Goal: Task Accomplishment & Management: Manage account settings

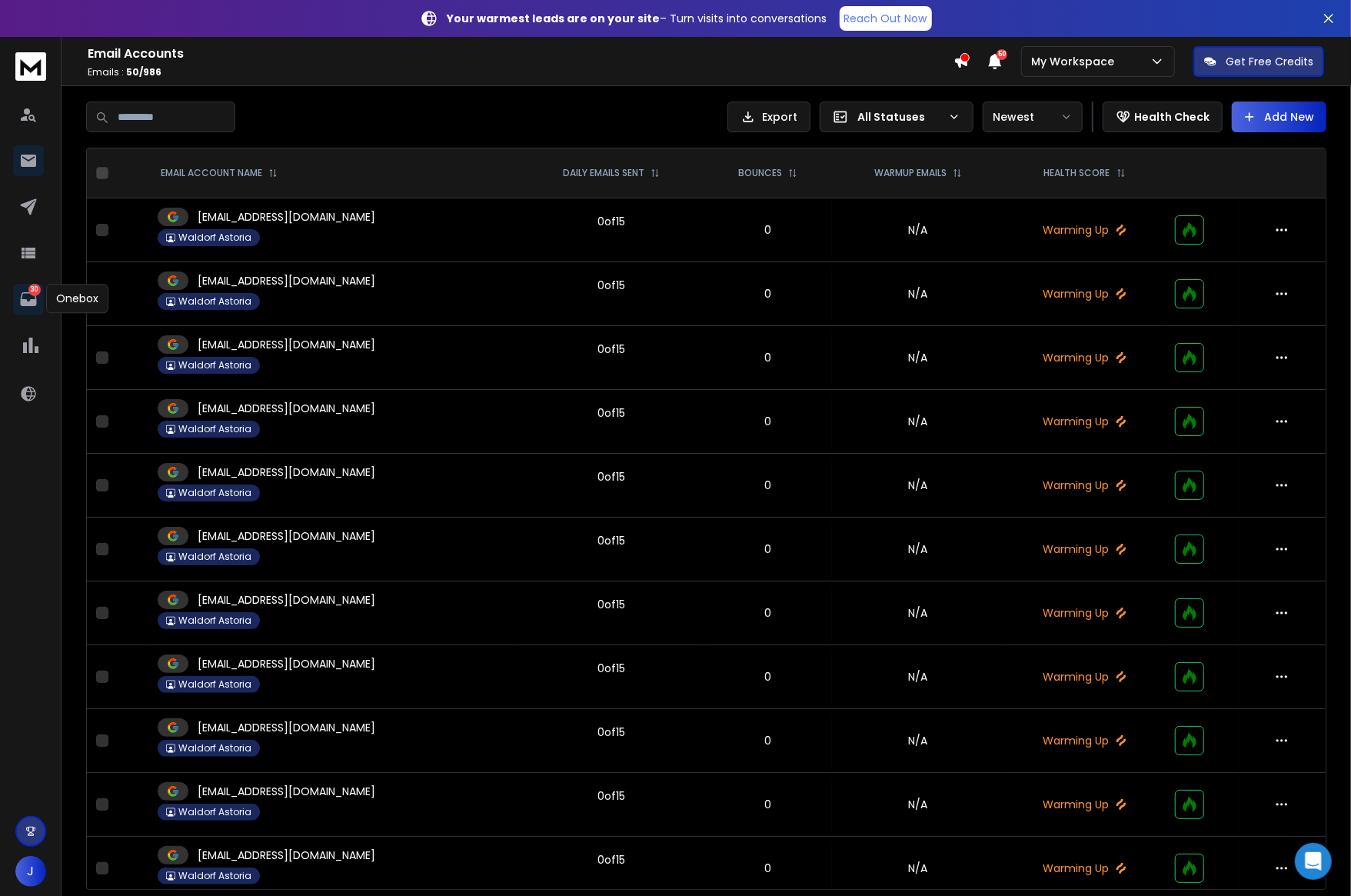
click at [22, 295] on icon at bounding box center [28, 299] width 18 height 18
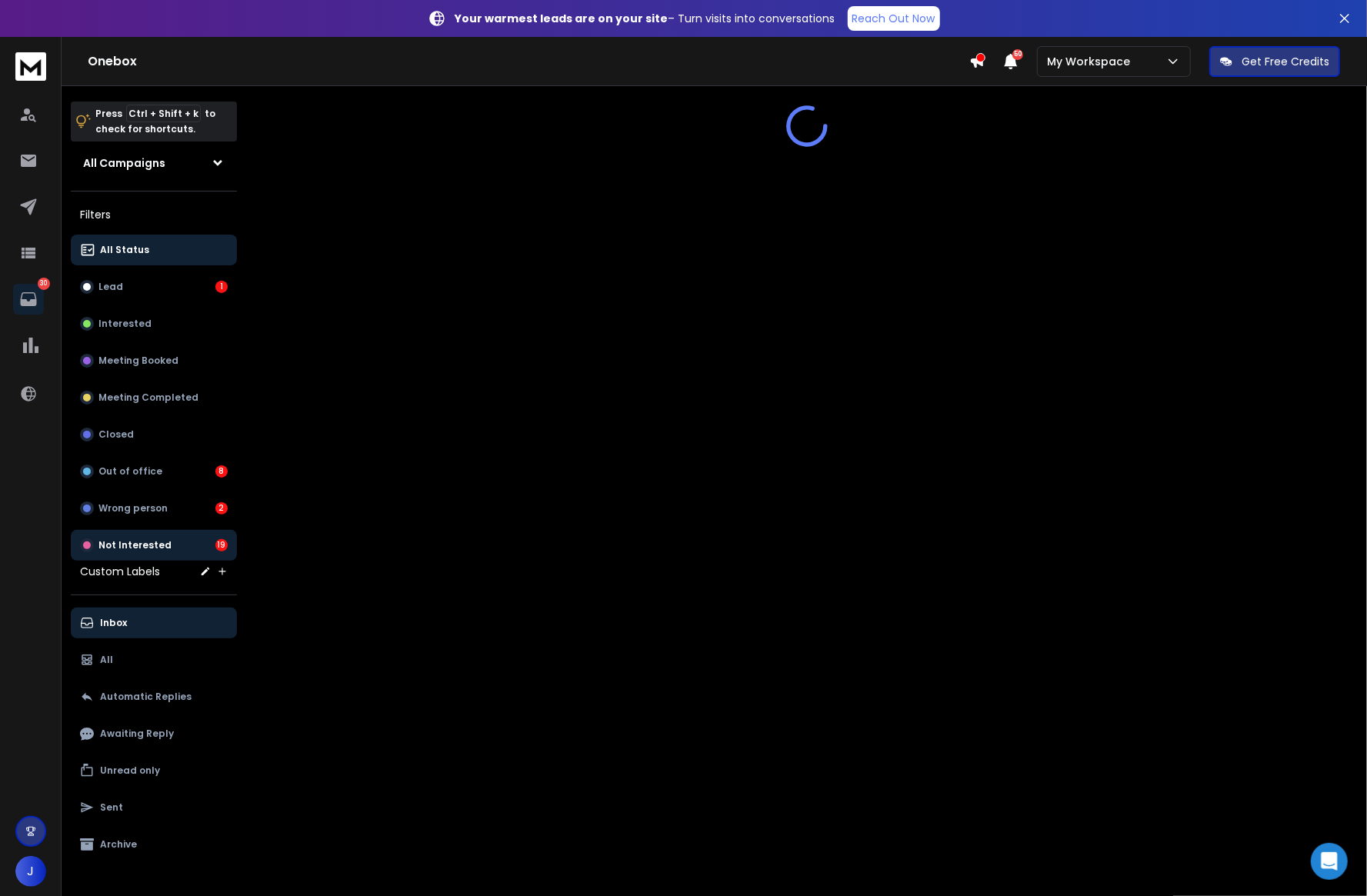
click at [172, 536] on button "Not Interested 19" at bounding box center [153, 544] width 166 height 31
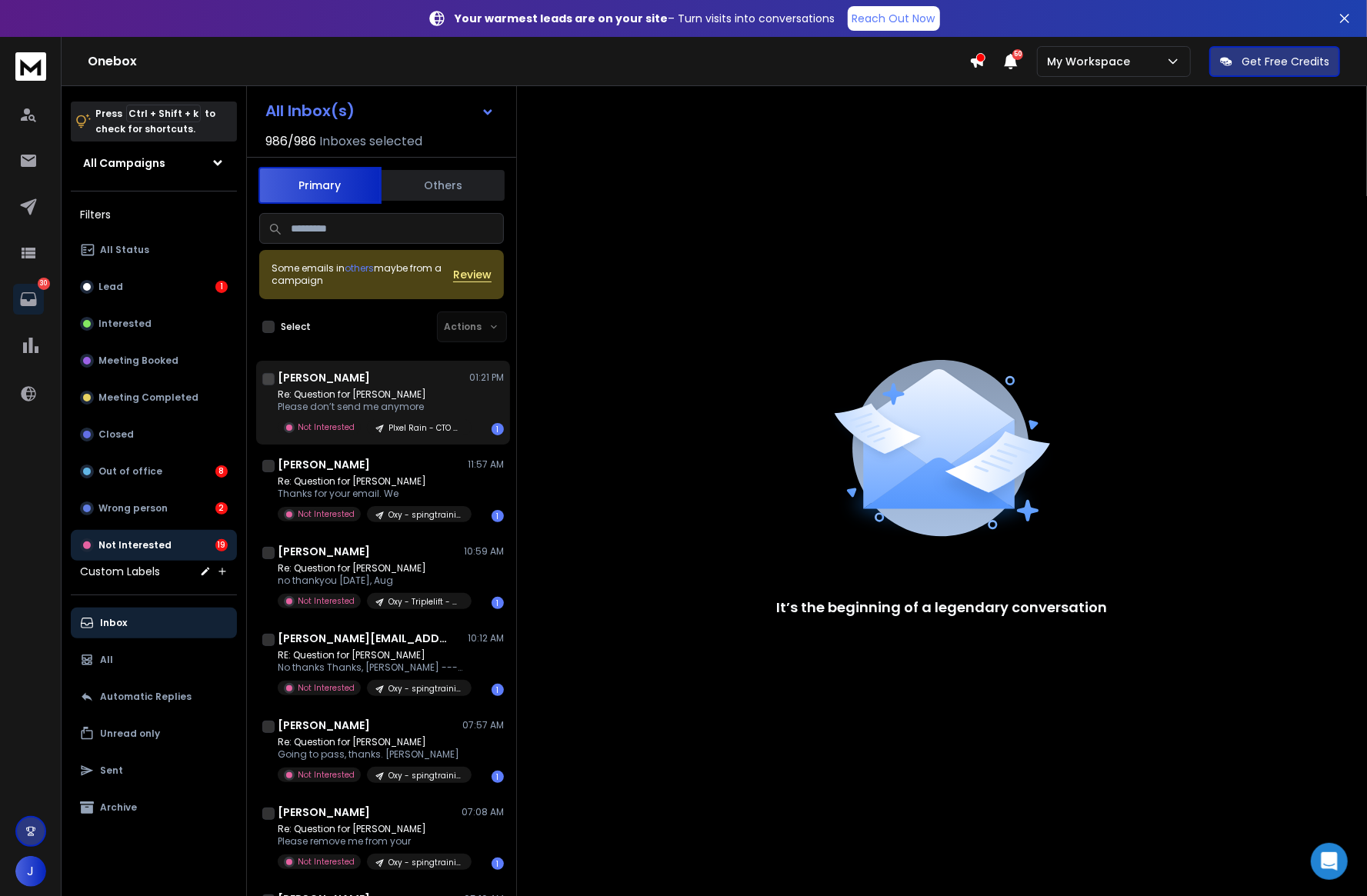
click at [266, 377] on button "button" at bounding box center [268, 379] width 12 height 12
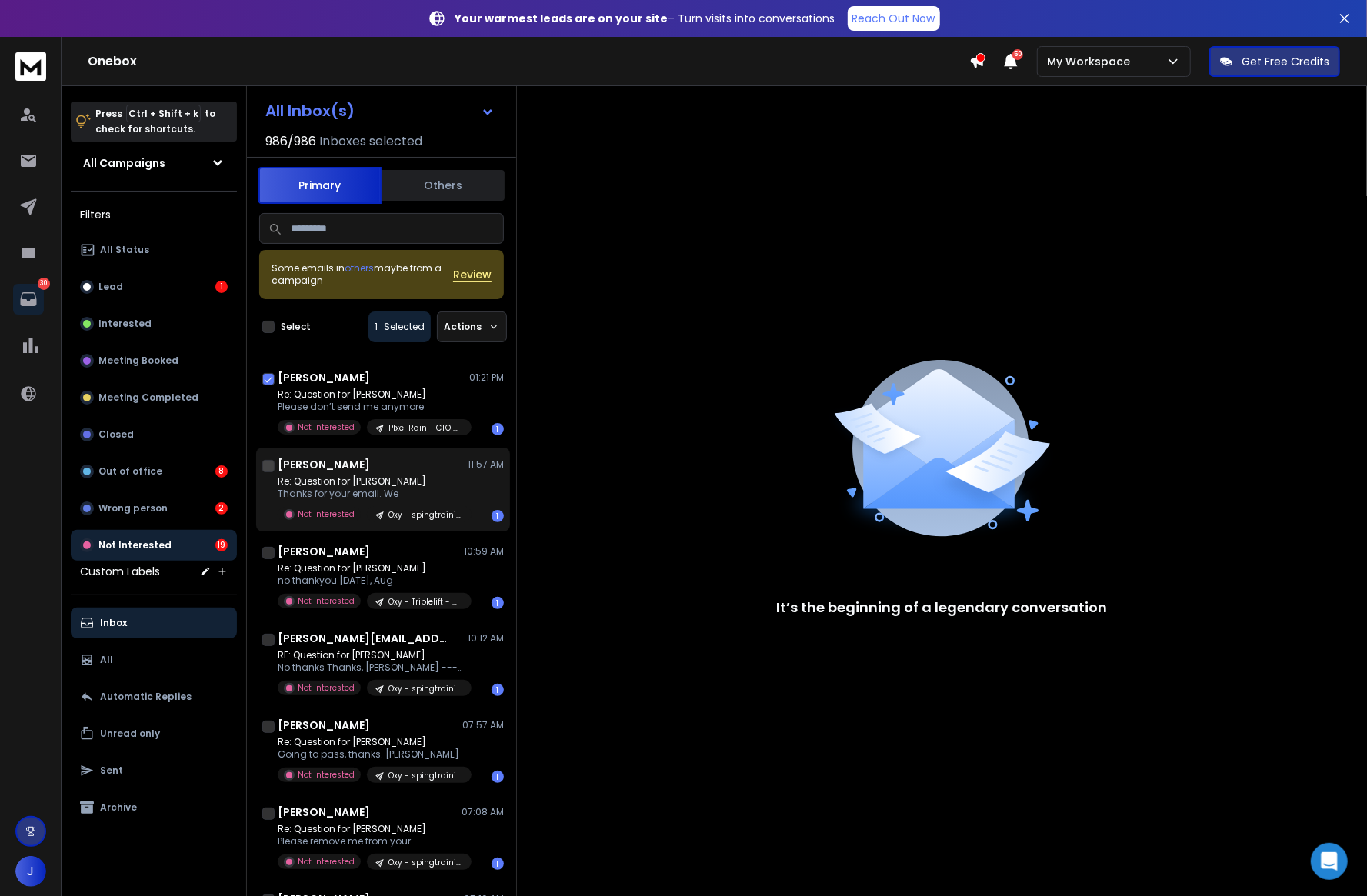
click at [265, 473] on div at bounding box center [268, 489] width 12 height 60
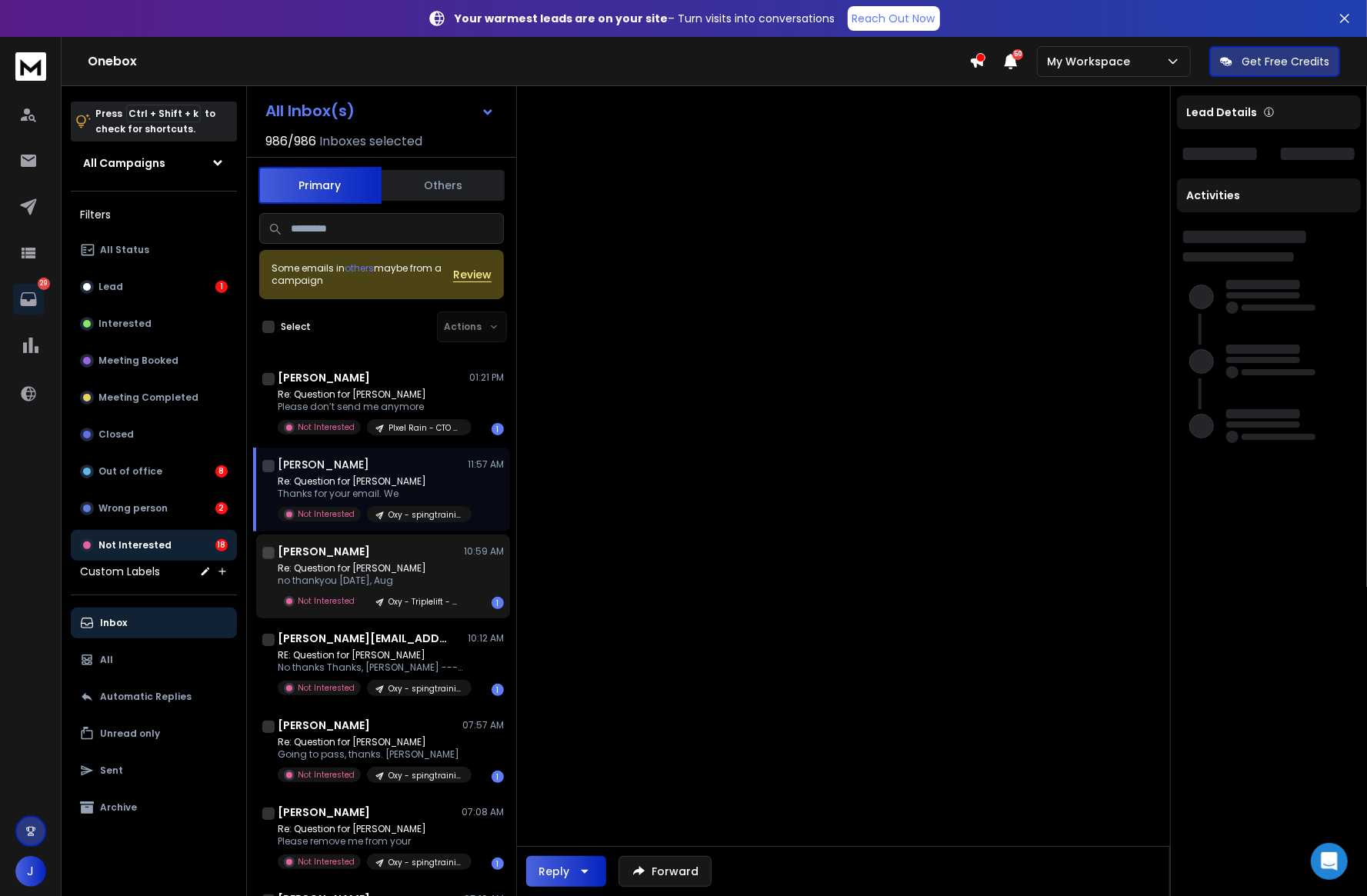
click at [266, 553] on button "button" at bounding box center [268, 553] width 12 height 12
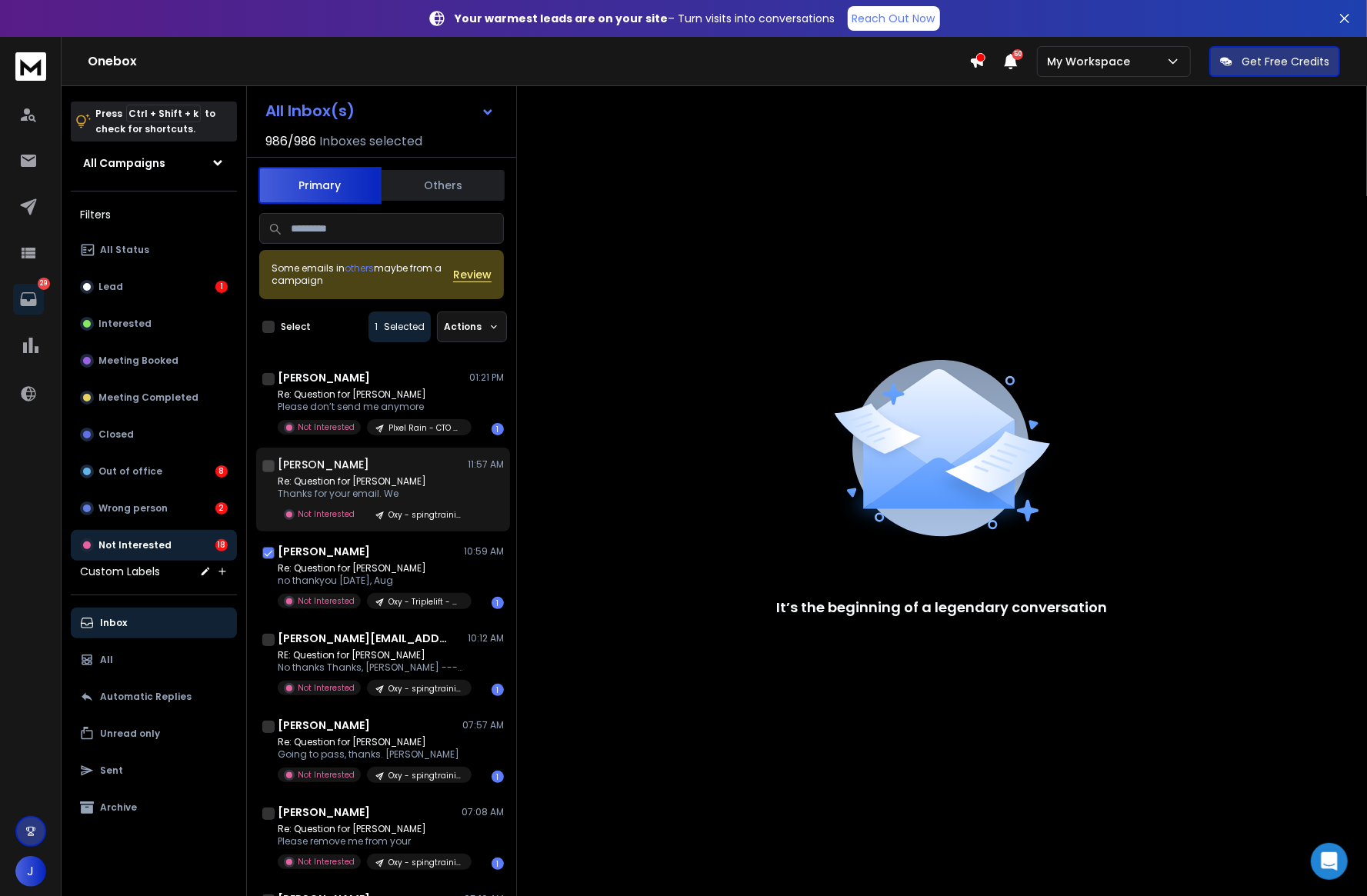
click at [268, 462] on button "button" at bounding box center [268, 466] width 12 height 12
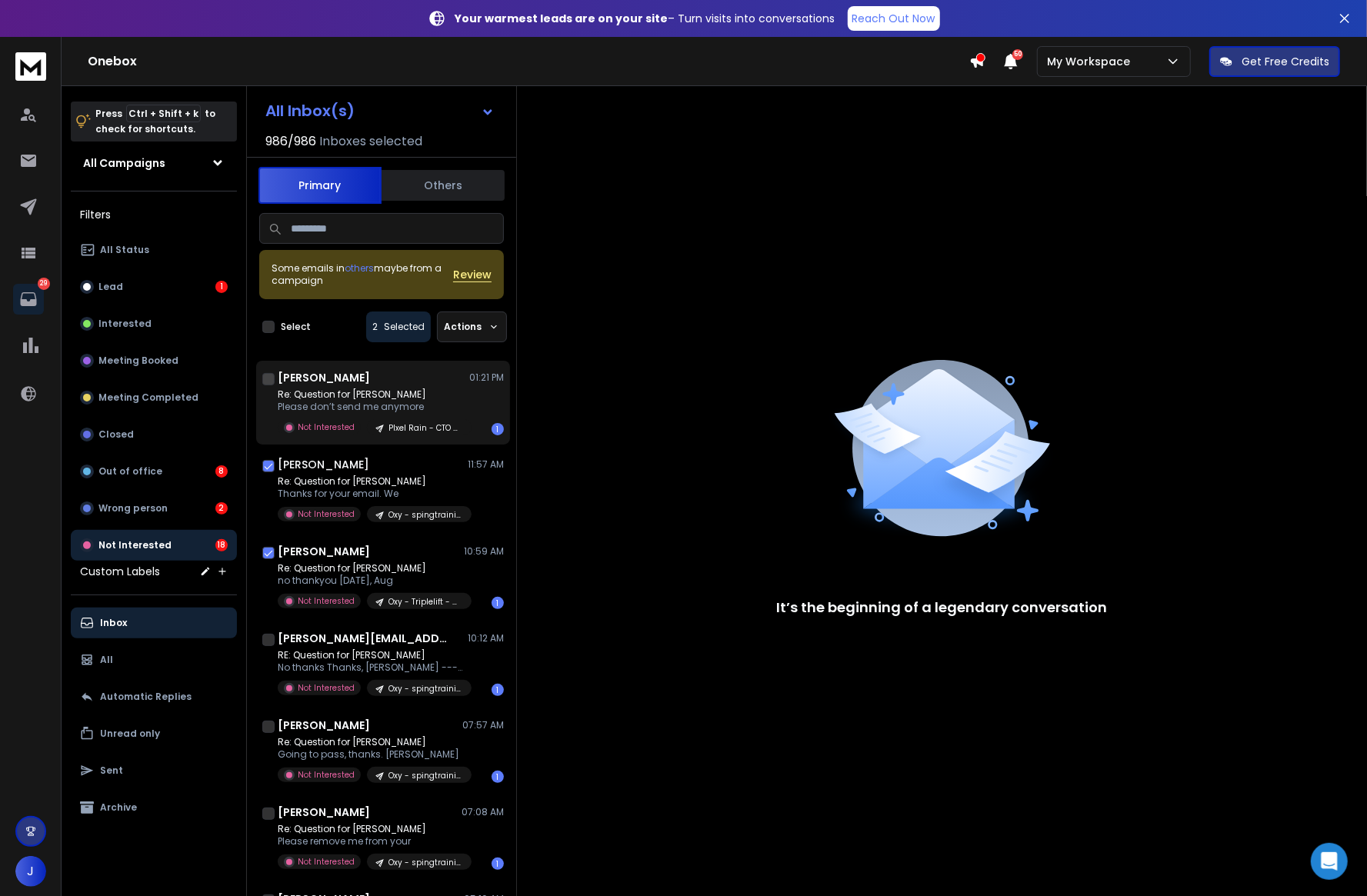
click at [268, 382] on button "button" at bounding box center [268, 379] width 12 height 12
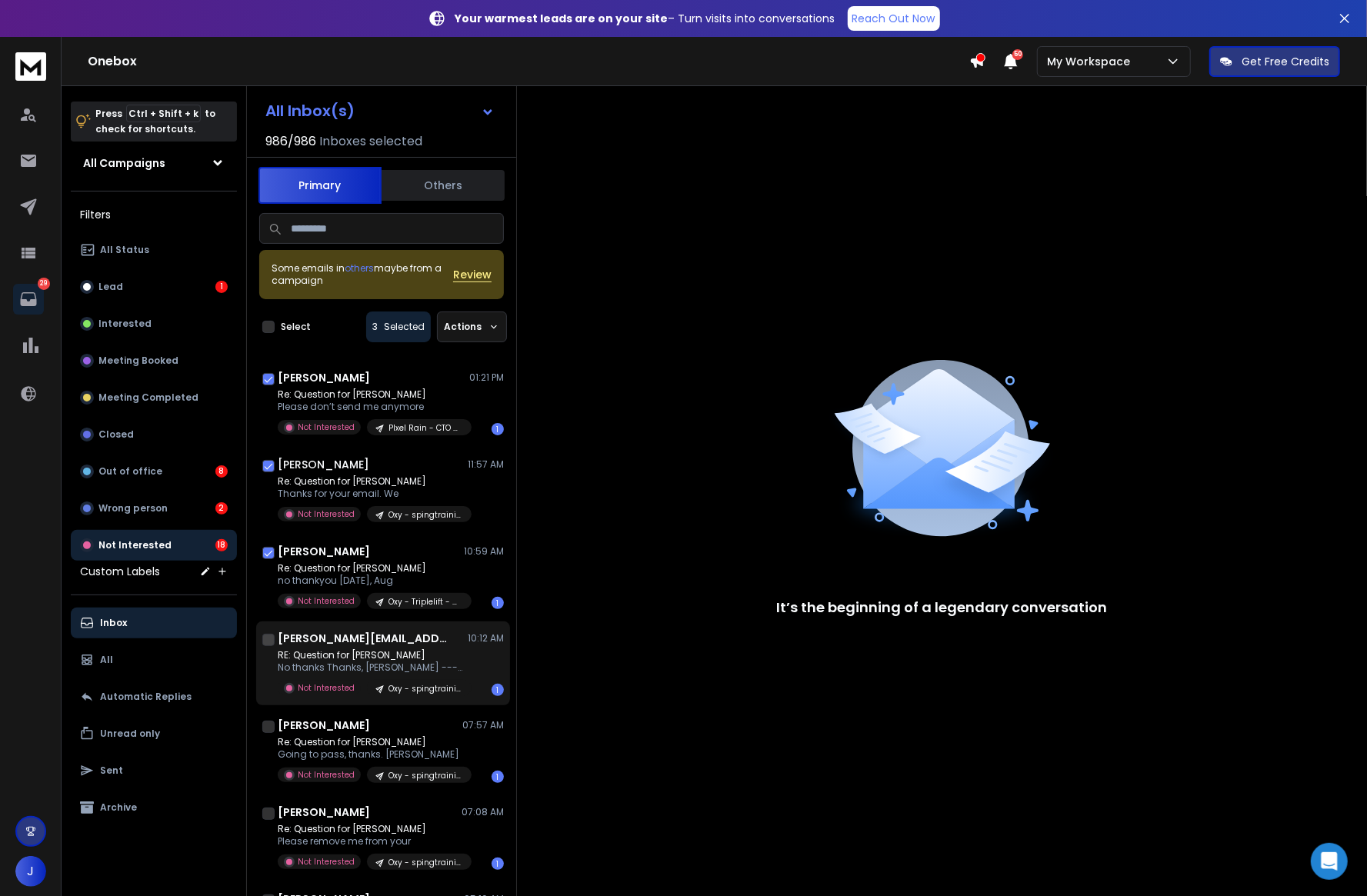
click at [272, 637] on button "button" at bounding box center [268, 640] width 12 height 12
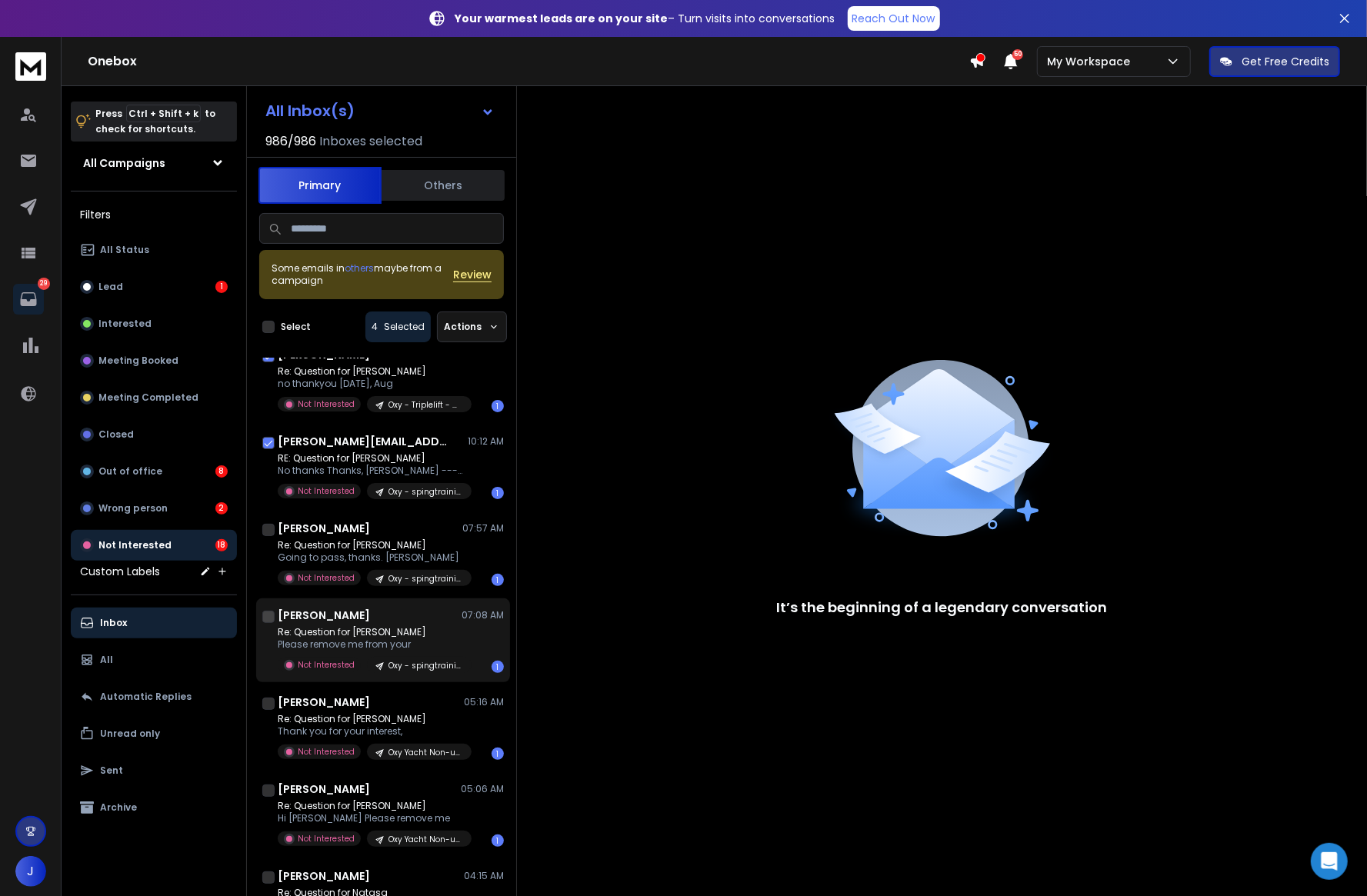
scroll to position [204, 0]
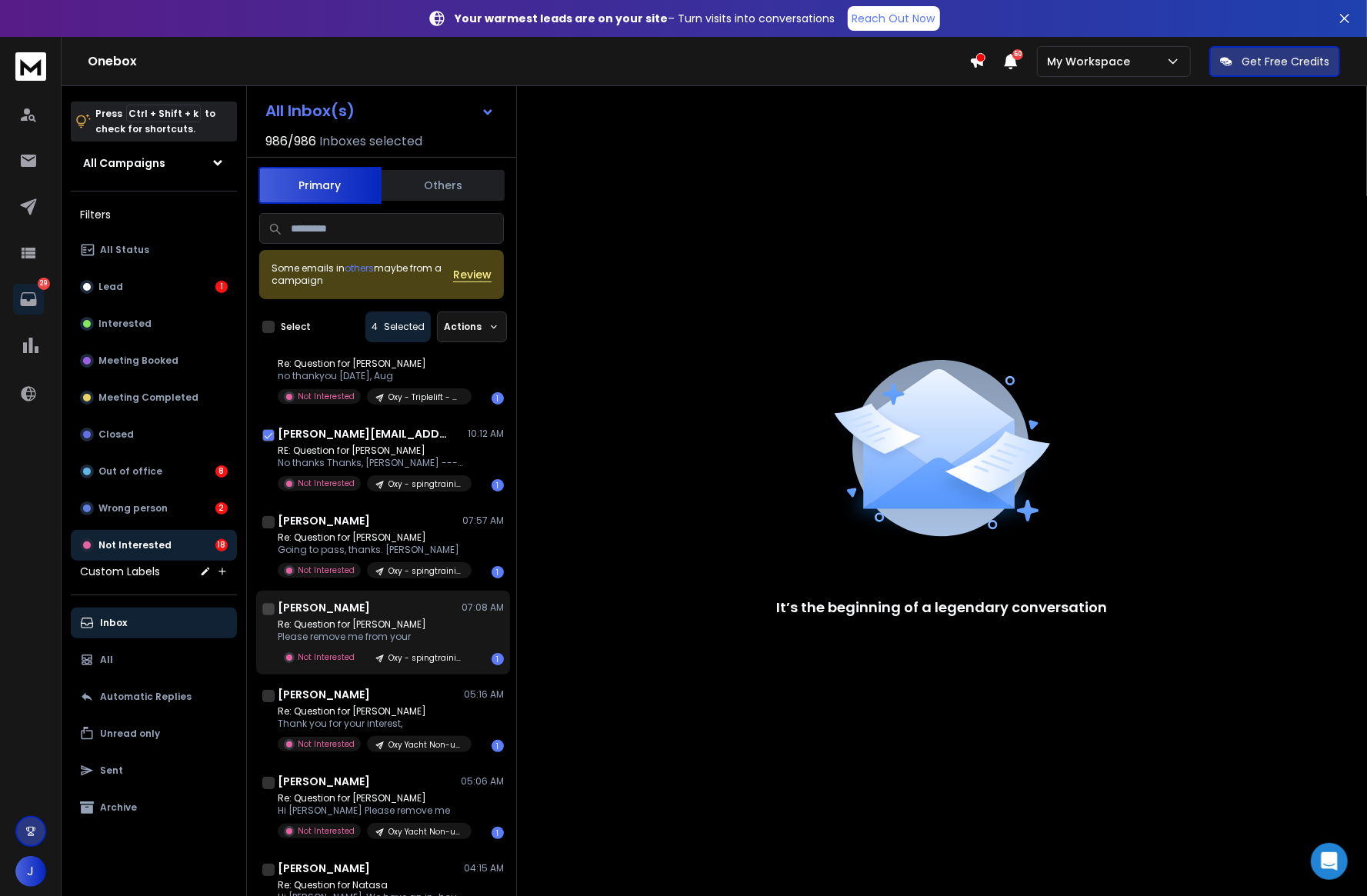
click at [271, 609] on button "button" at bounding box center [268, 609] width 12 height 12
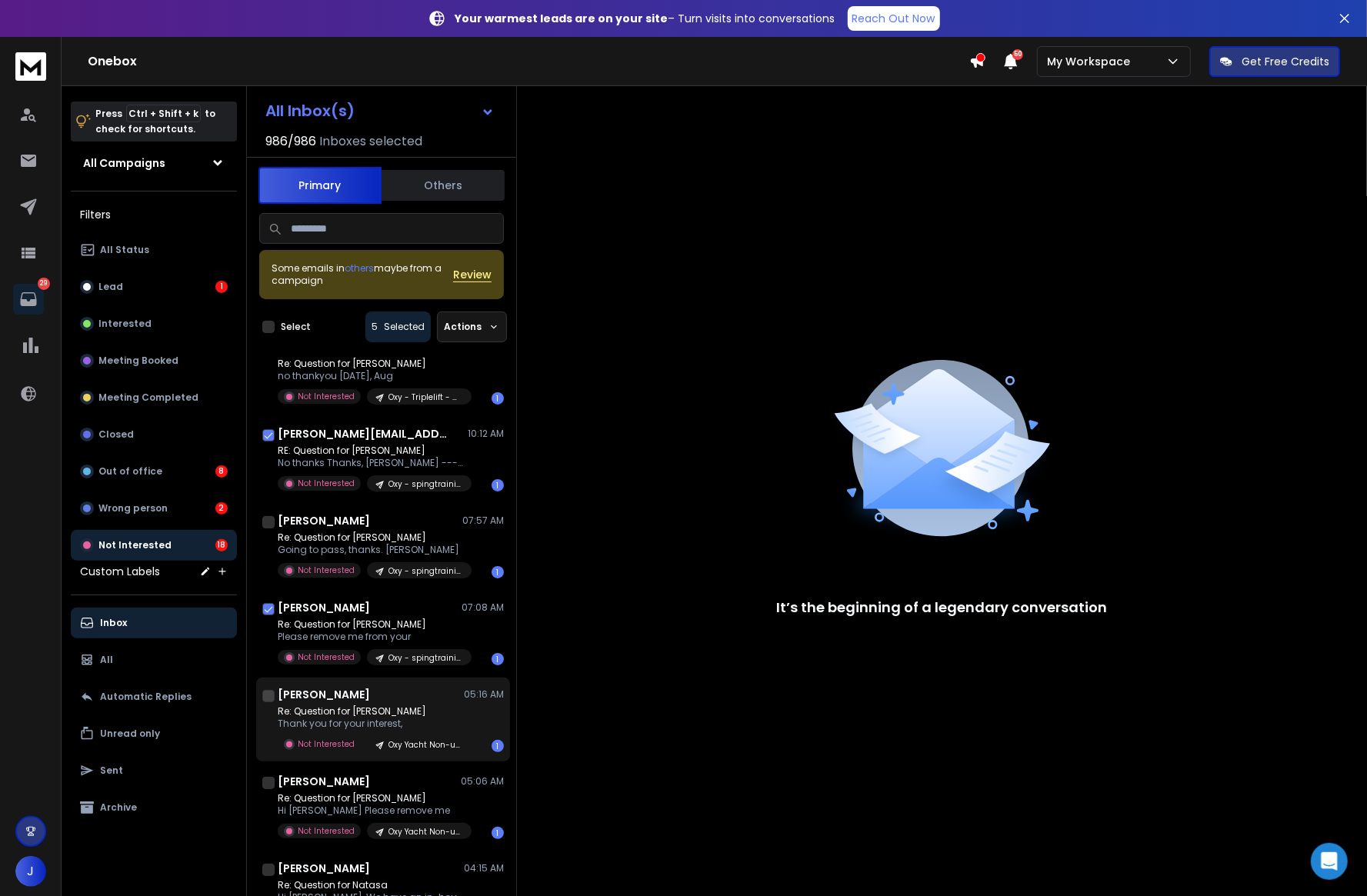
click at [266, 695] on button "button" at bounding box center [268, 696] width 12 height 12
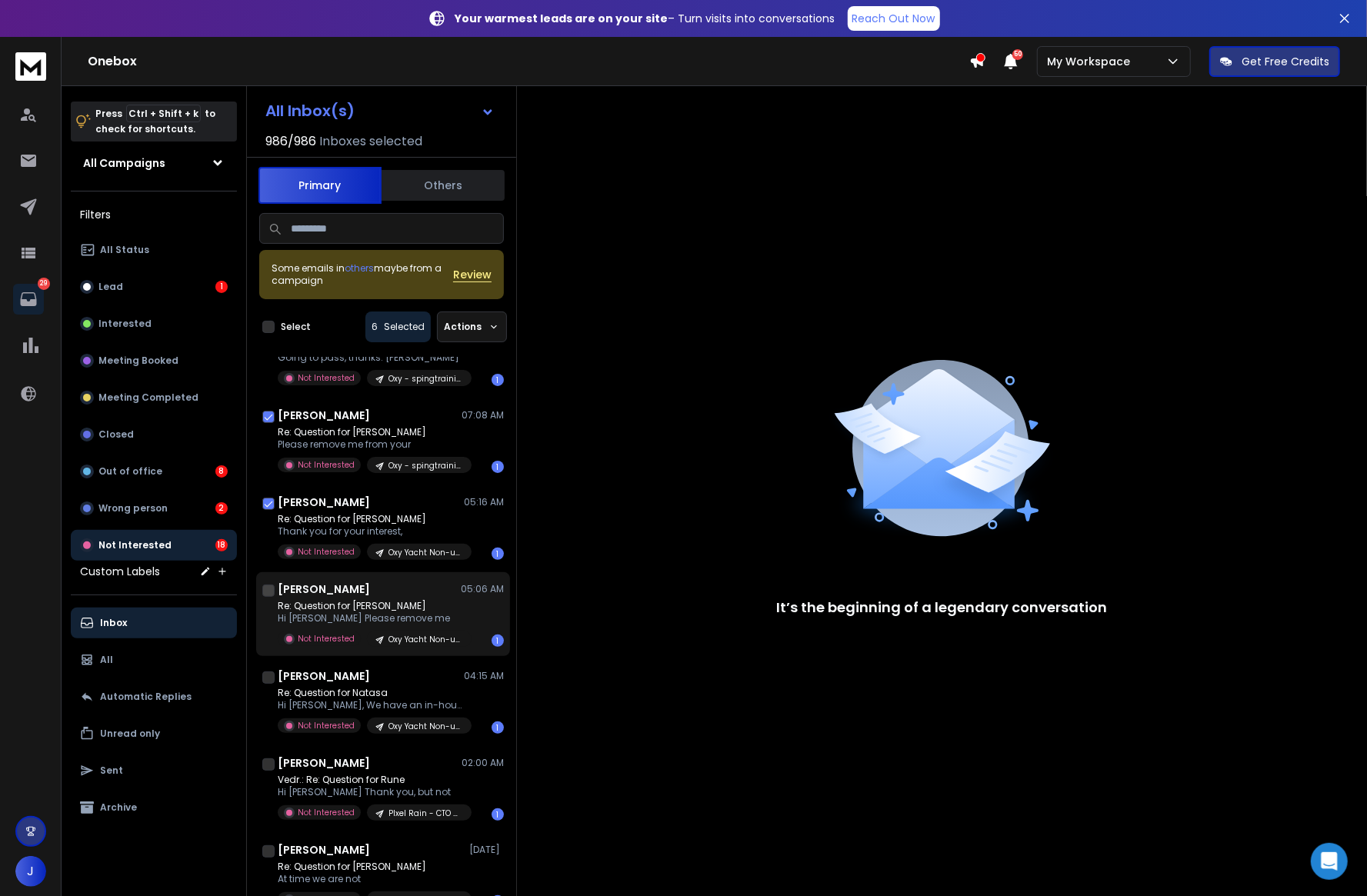
scroll to position [409, 0]
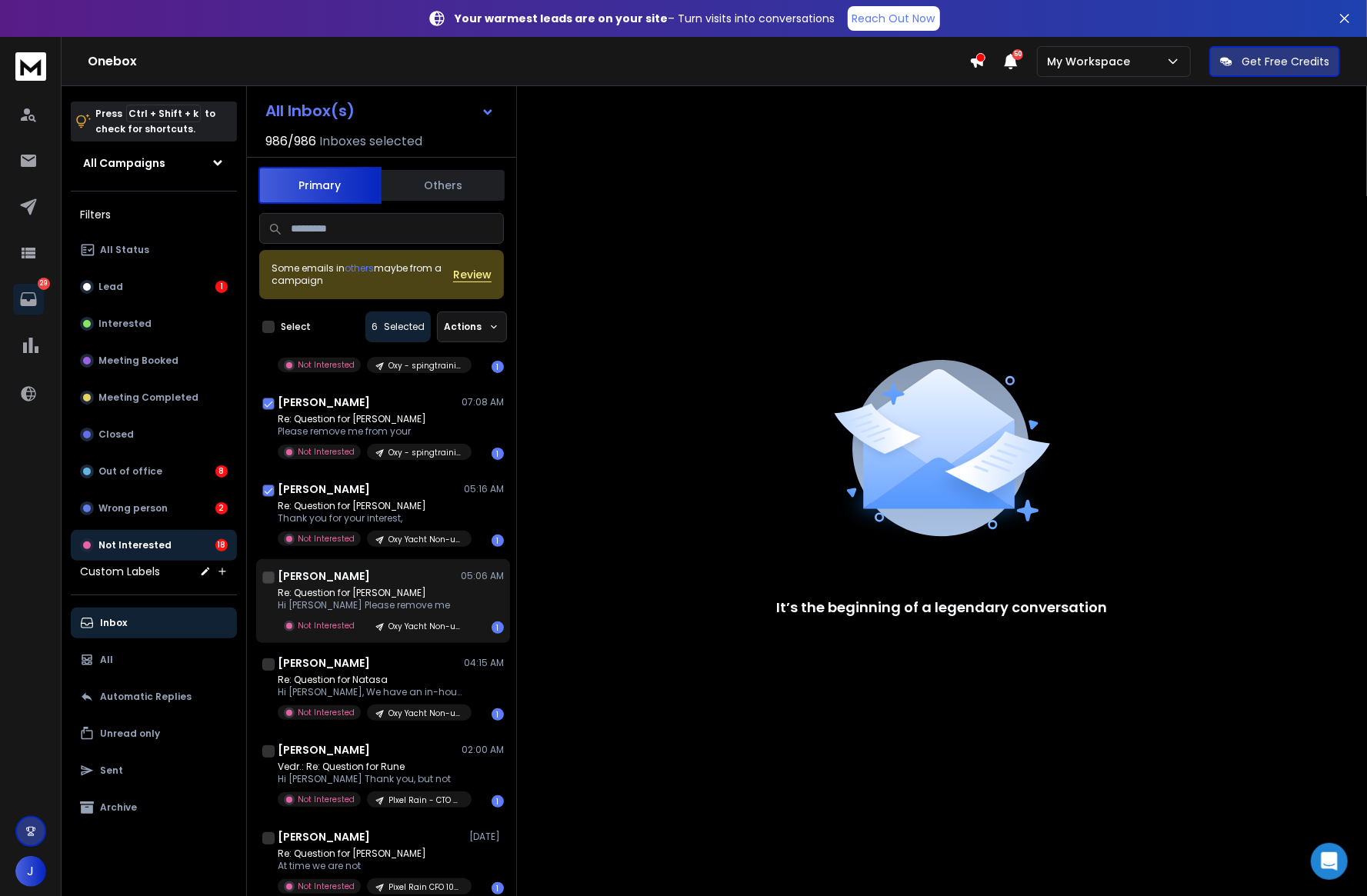
click at [263, 572] on button "button" at bounding box center [268, 578] width 12 height 12
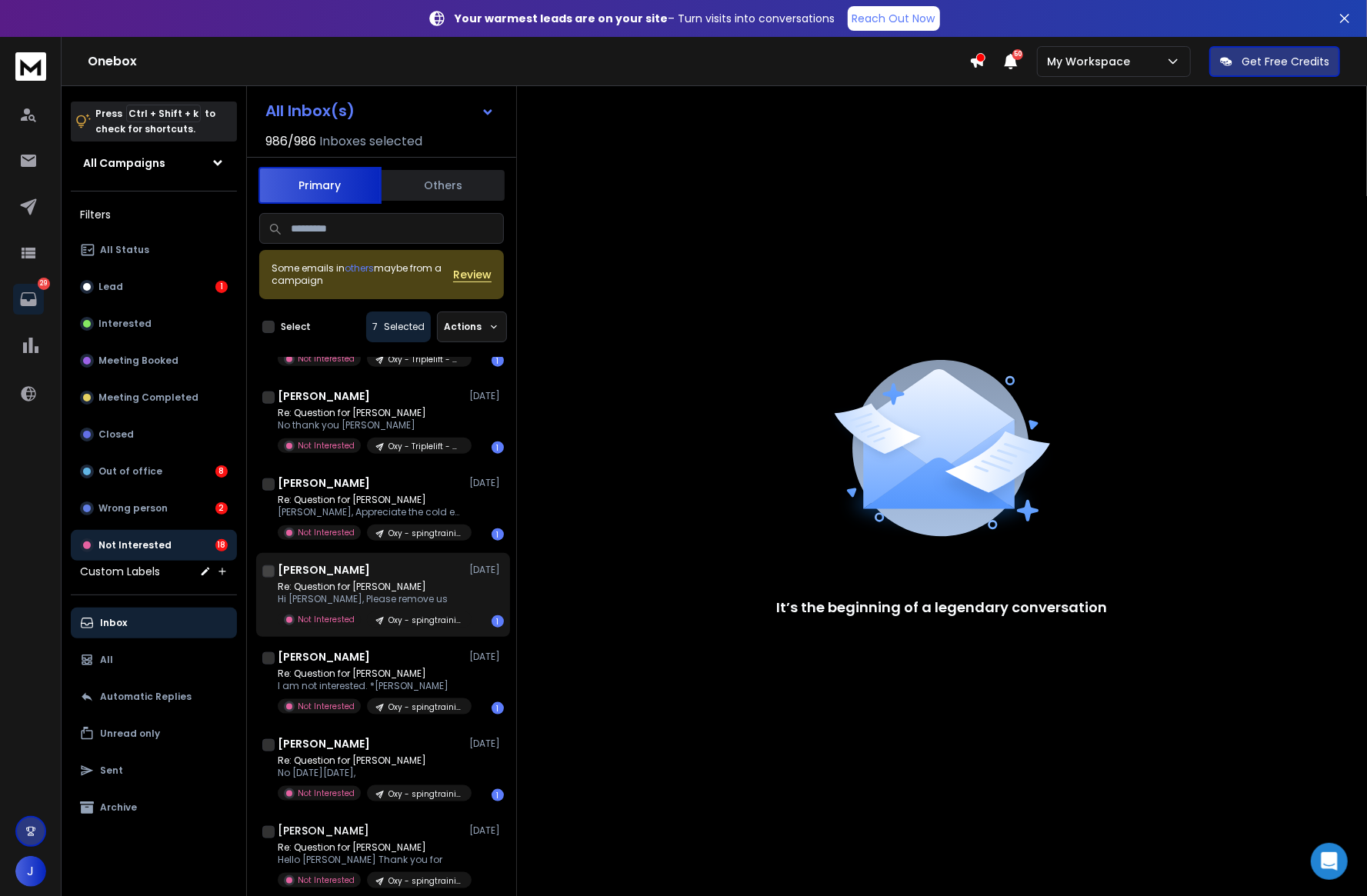
scroll to position [1230, 0]
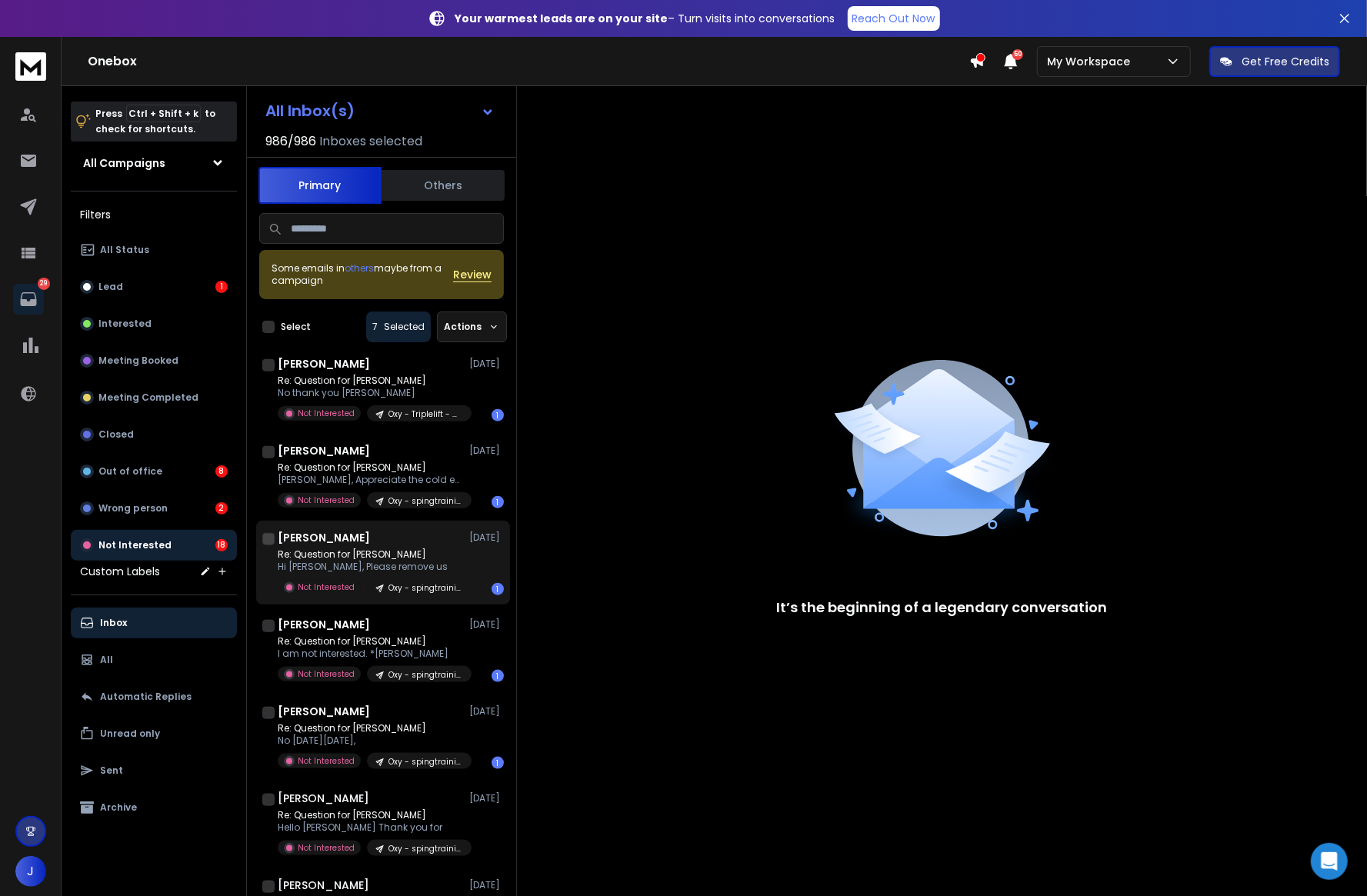
click at [266, 538] on button "button" at bounding box center [268, 539] width 12 height 12
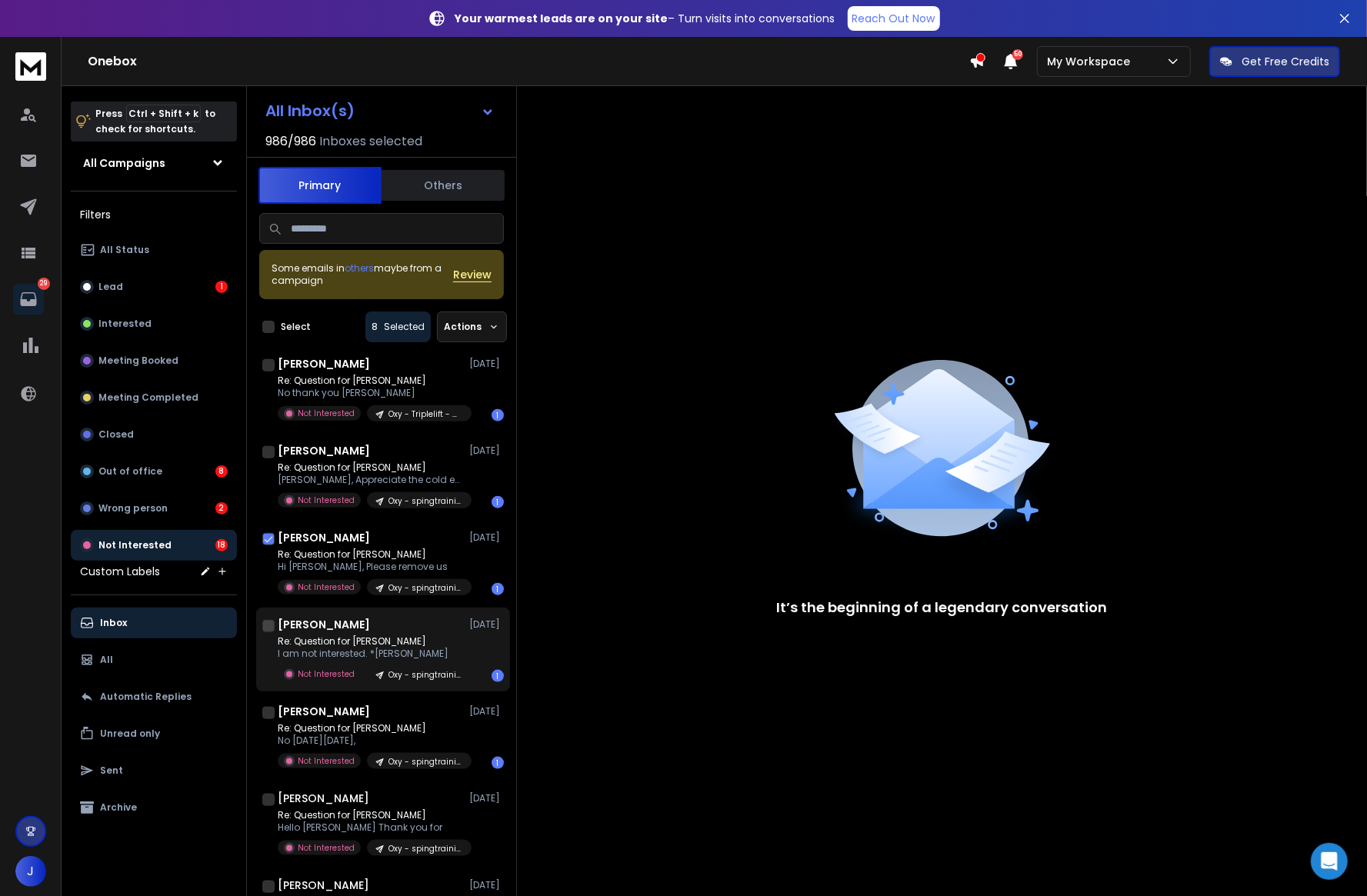
scroll to position [1333, 0]
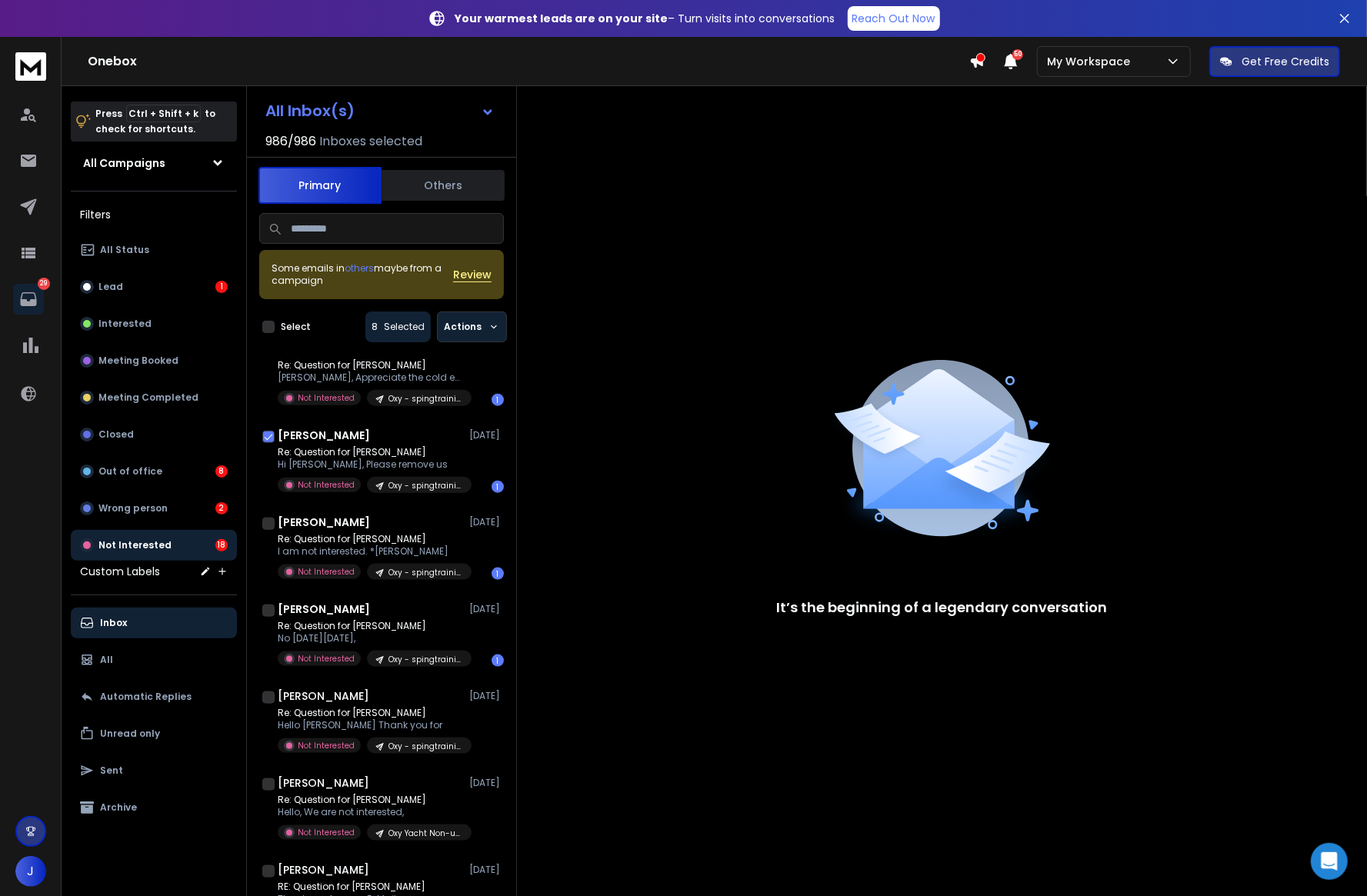
click at [455, 323] on p "Actions" at bounding box center [462, 327] width 38 height 12
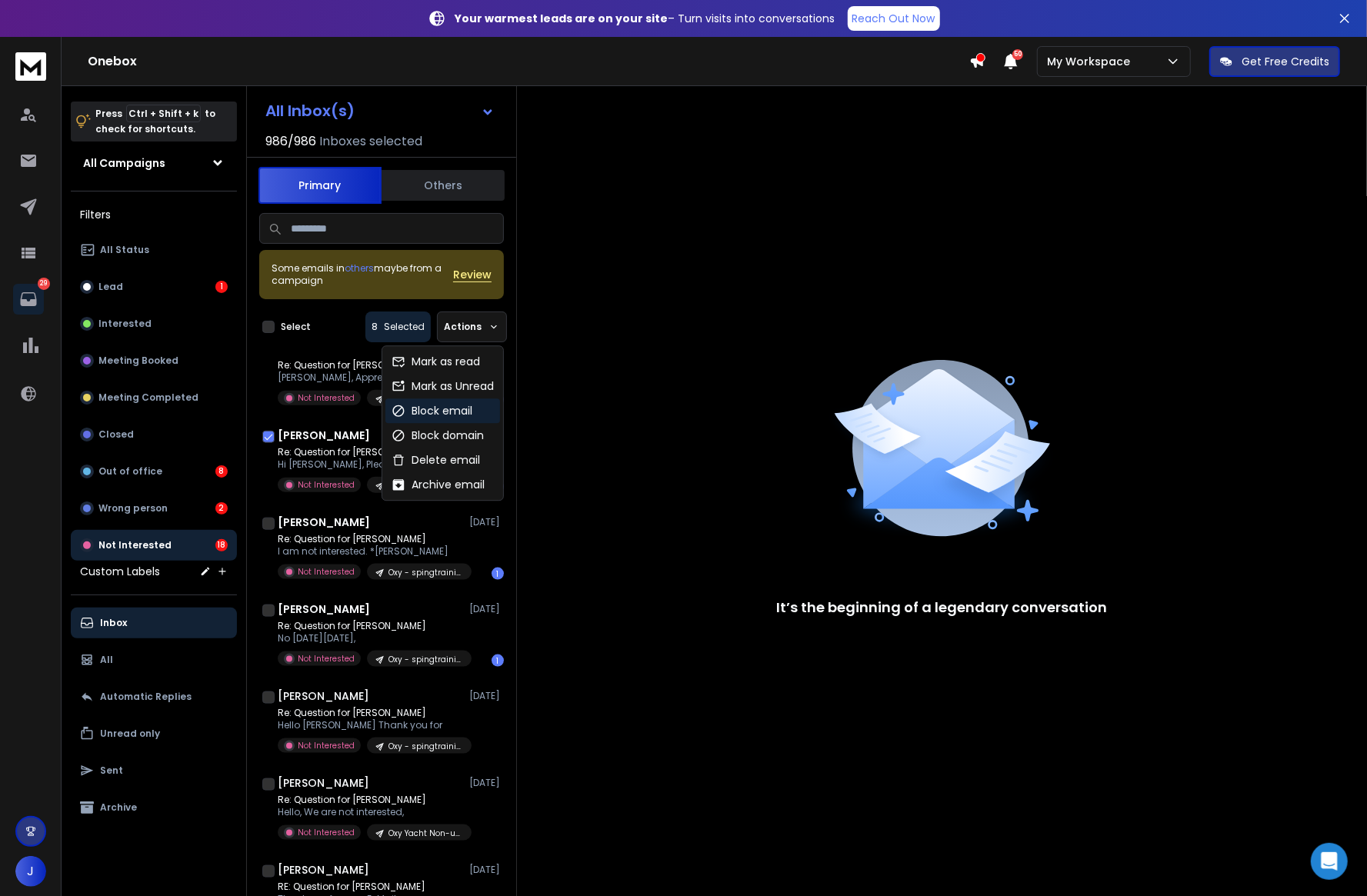
click at [446, 419] on div "Block email" at bounding box center [442, 410] width 115 height 25
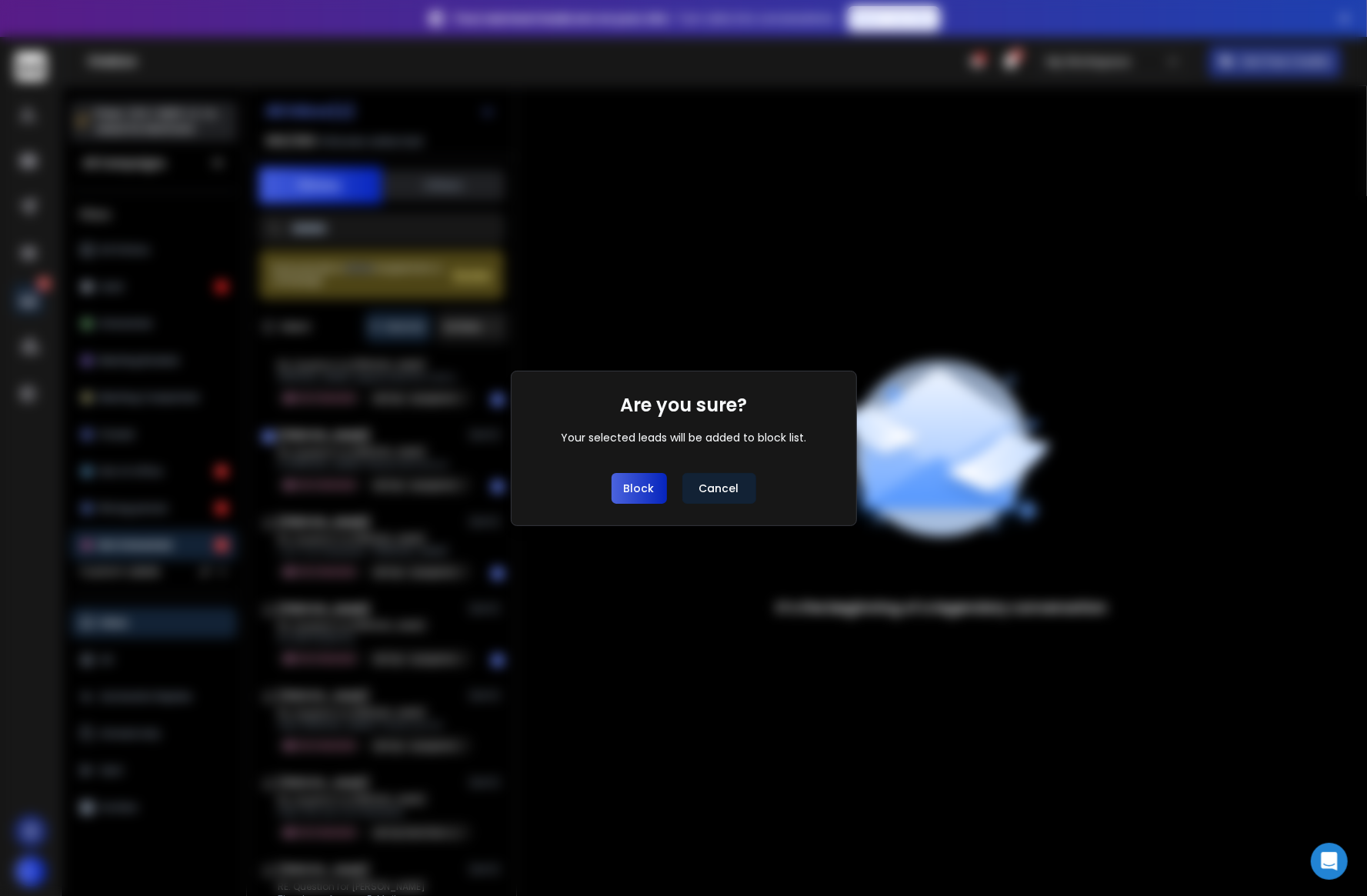
click at [659, 479] on button "Block" at bounding box center [638, 487] width 55 height 31
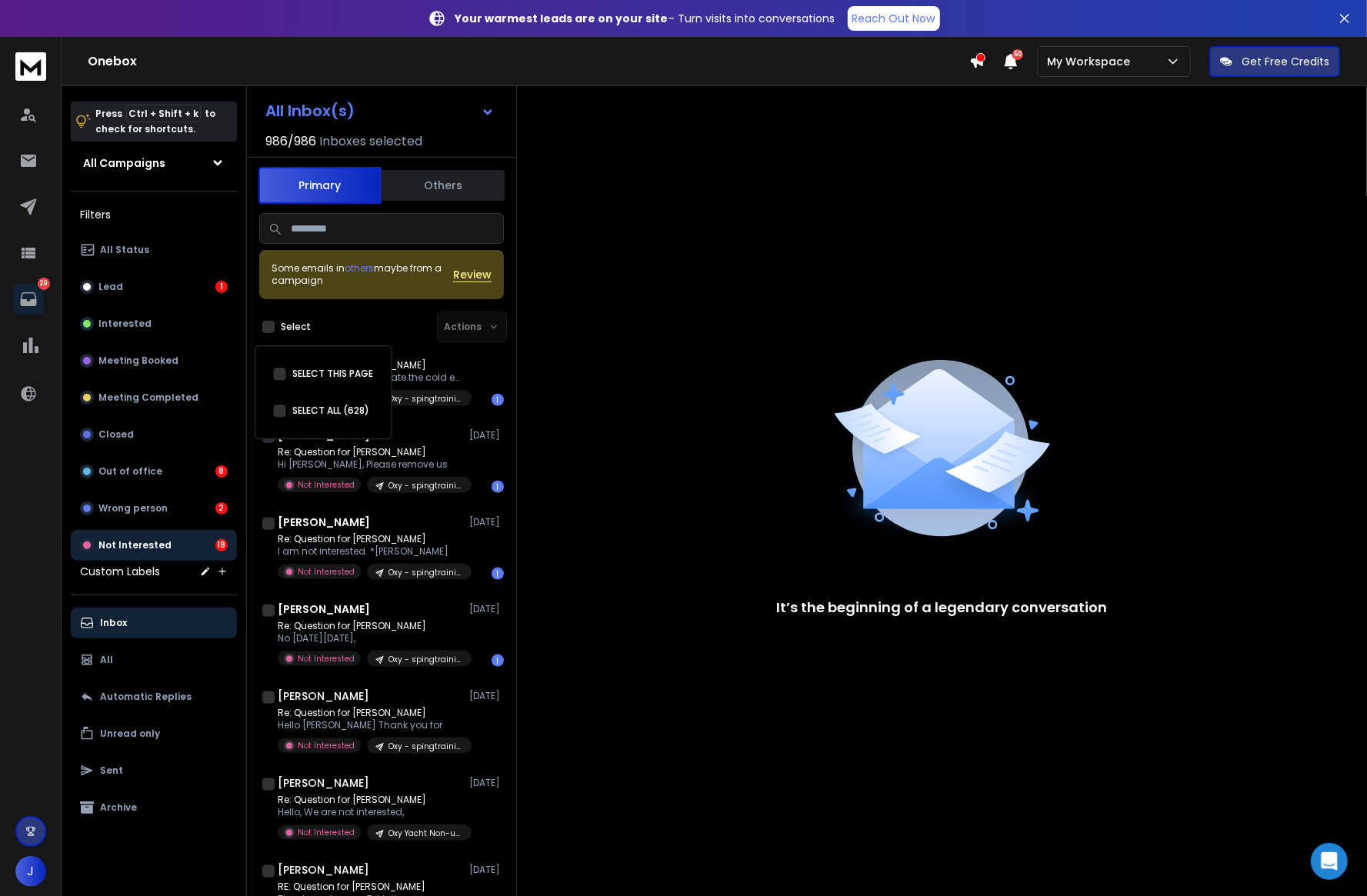
click at [306, 379] on label "SELECT THIS PAGE" at bounding box center [332, 373] width 81 height 12
click at [278, 371] on button "SELECT THIS PAGE" at bounding box center [280, 373] width 12 height 12
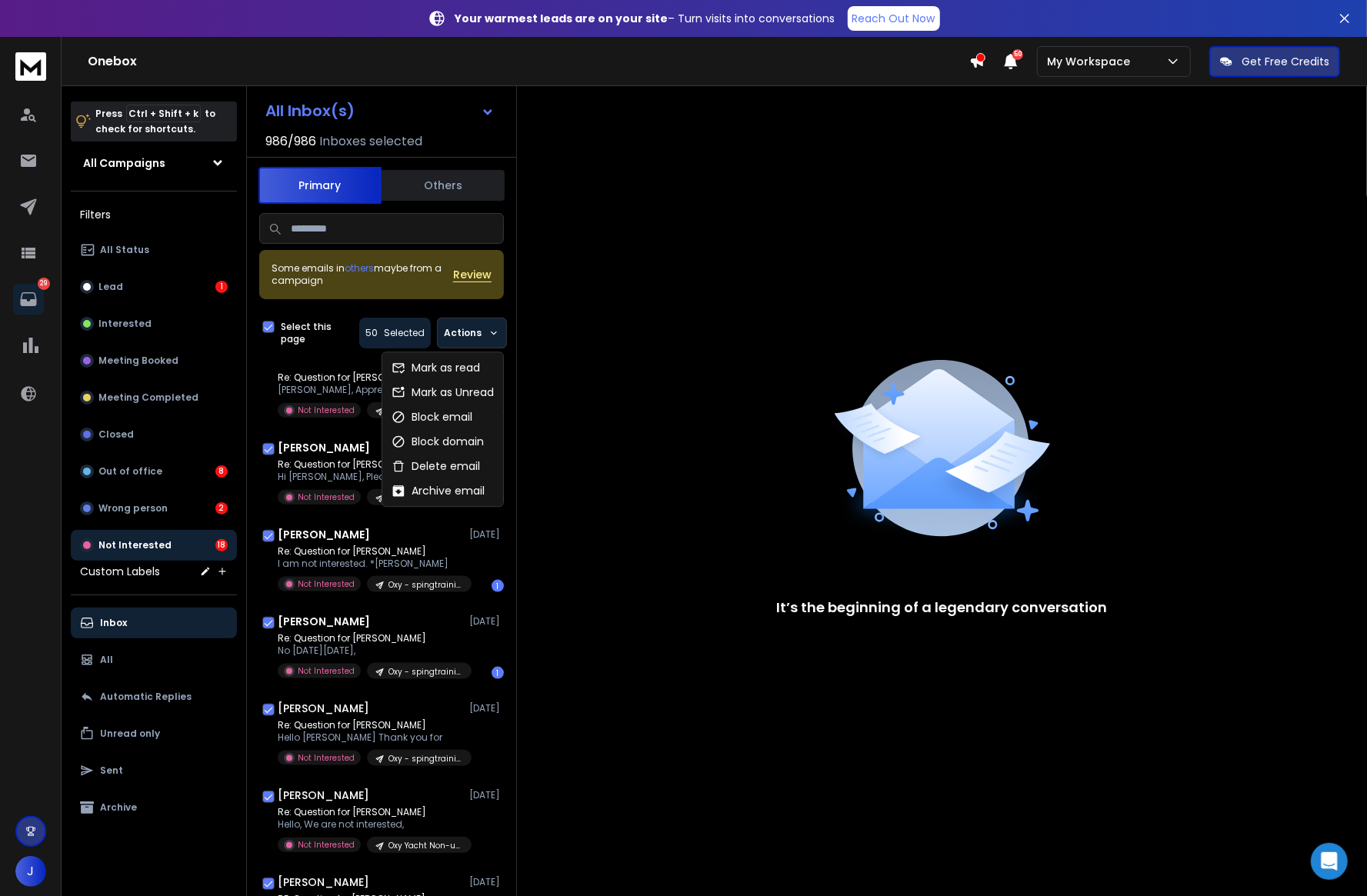
click at [473, 336] on p "Actions" at bounding box center [462, 333] width 38 height 12
click at [478, 360] on div "Mark as read" at bounding box center [435, 367] width 89 height 16
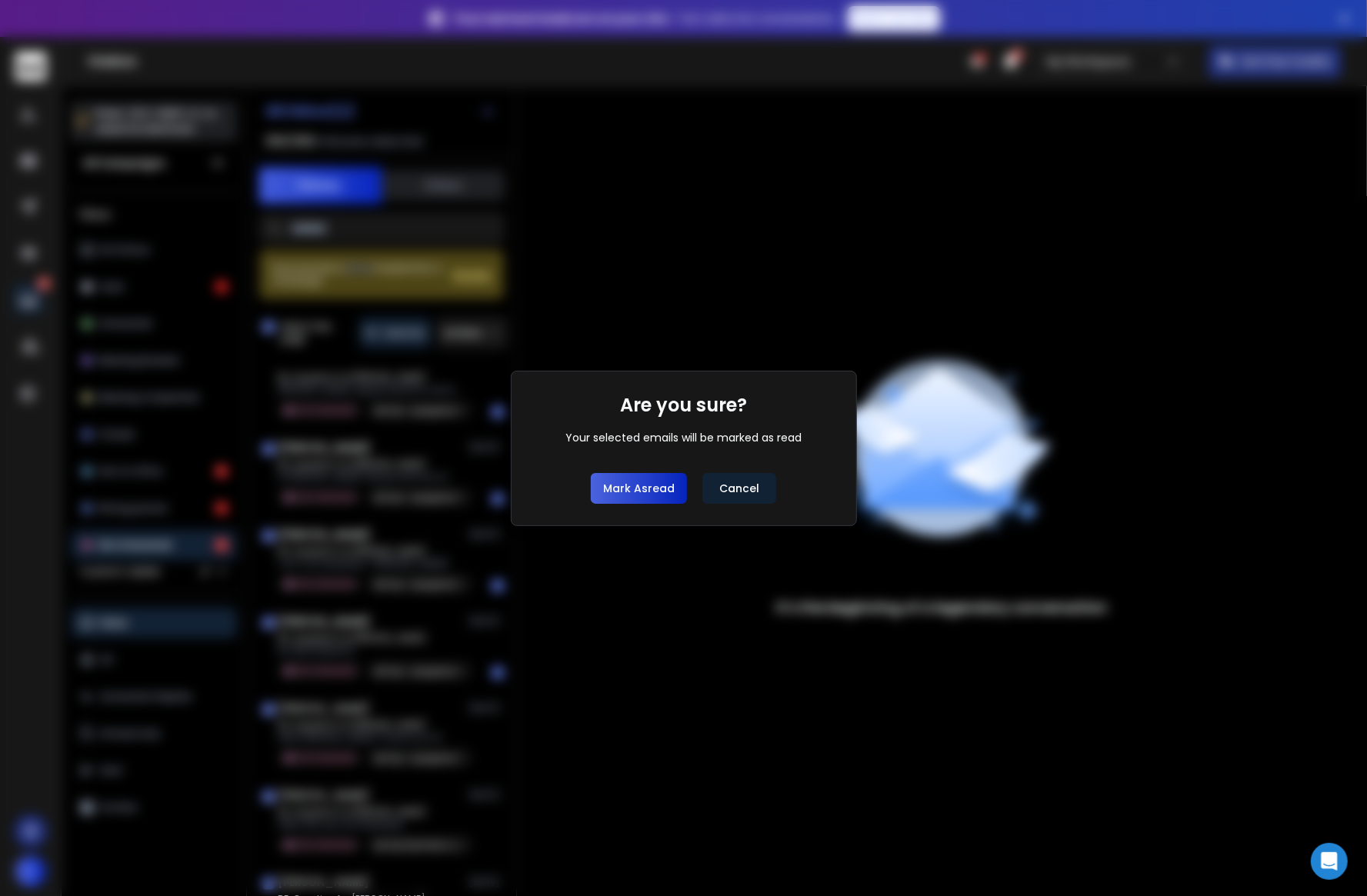
click at [751, 492] on button "Cancel" at bounding box center [739, 487] width 74 height 31
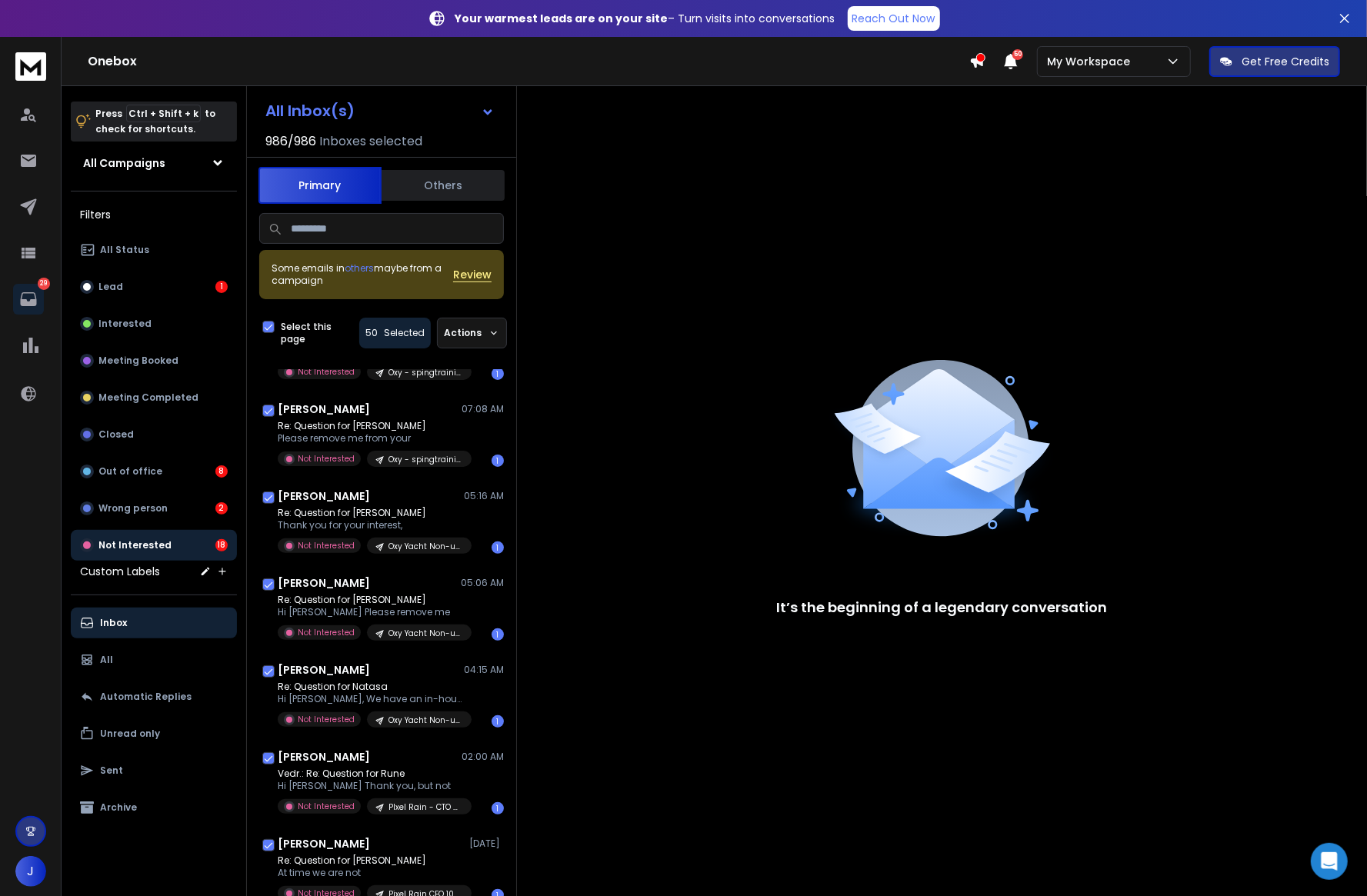
scroll to position [409, 0]
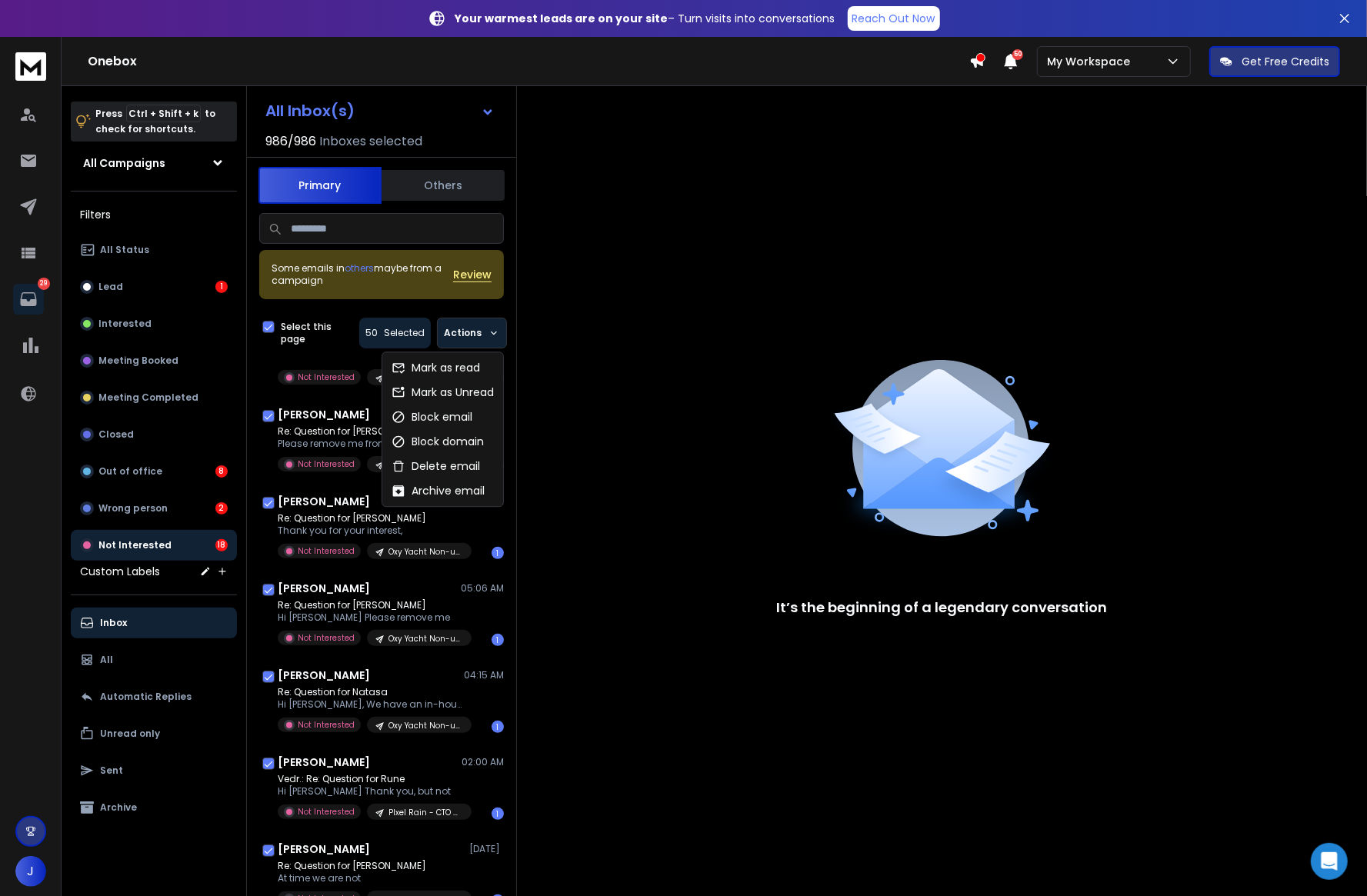
click at [485, 334] on button "Actions" at bounding box center [472, 332] width 70 height 31
click at [484, 364] on div "Mark as read" at bounding box center [442, 367] width 115 height 25
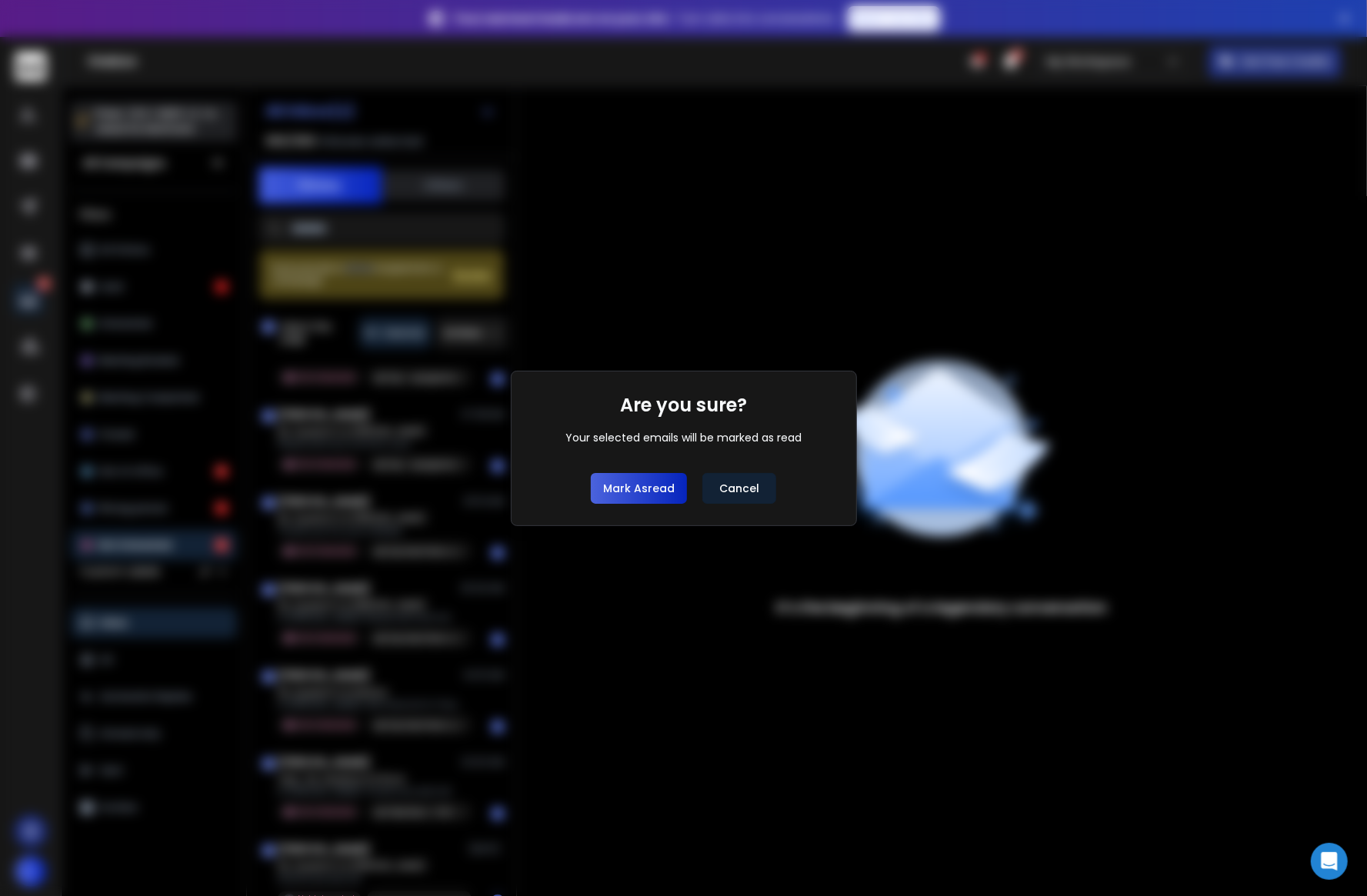
click at [643, 485] on p "Mark as read" at bounding box center [639, 488] width 72 height 16
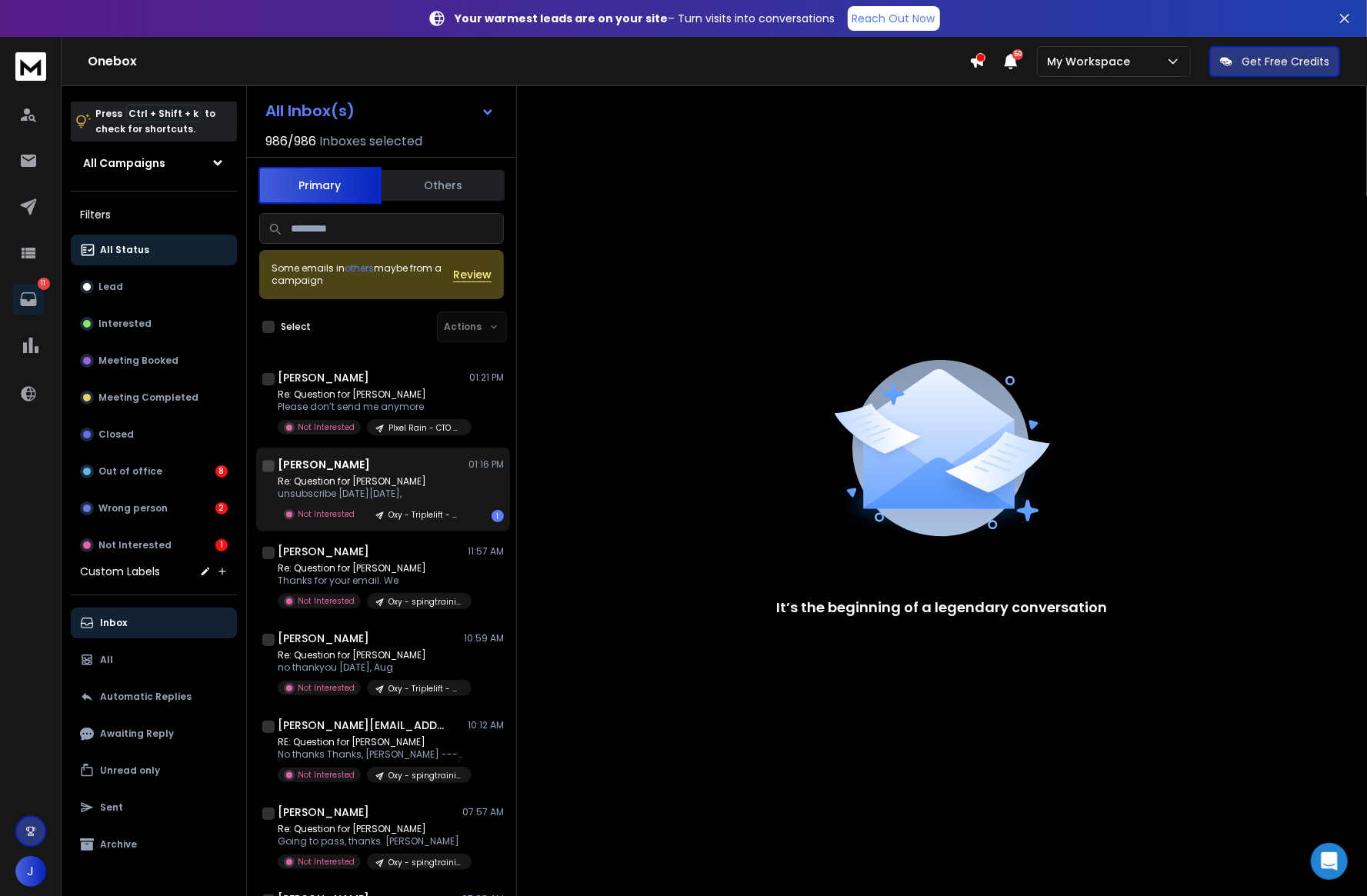
click at [423, 480] on p "Re: Question for [PERSON_NAME]" at bounding box center [370, 481] width 184 height 12
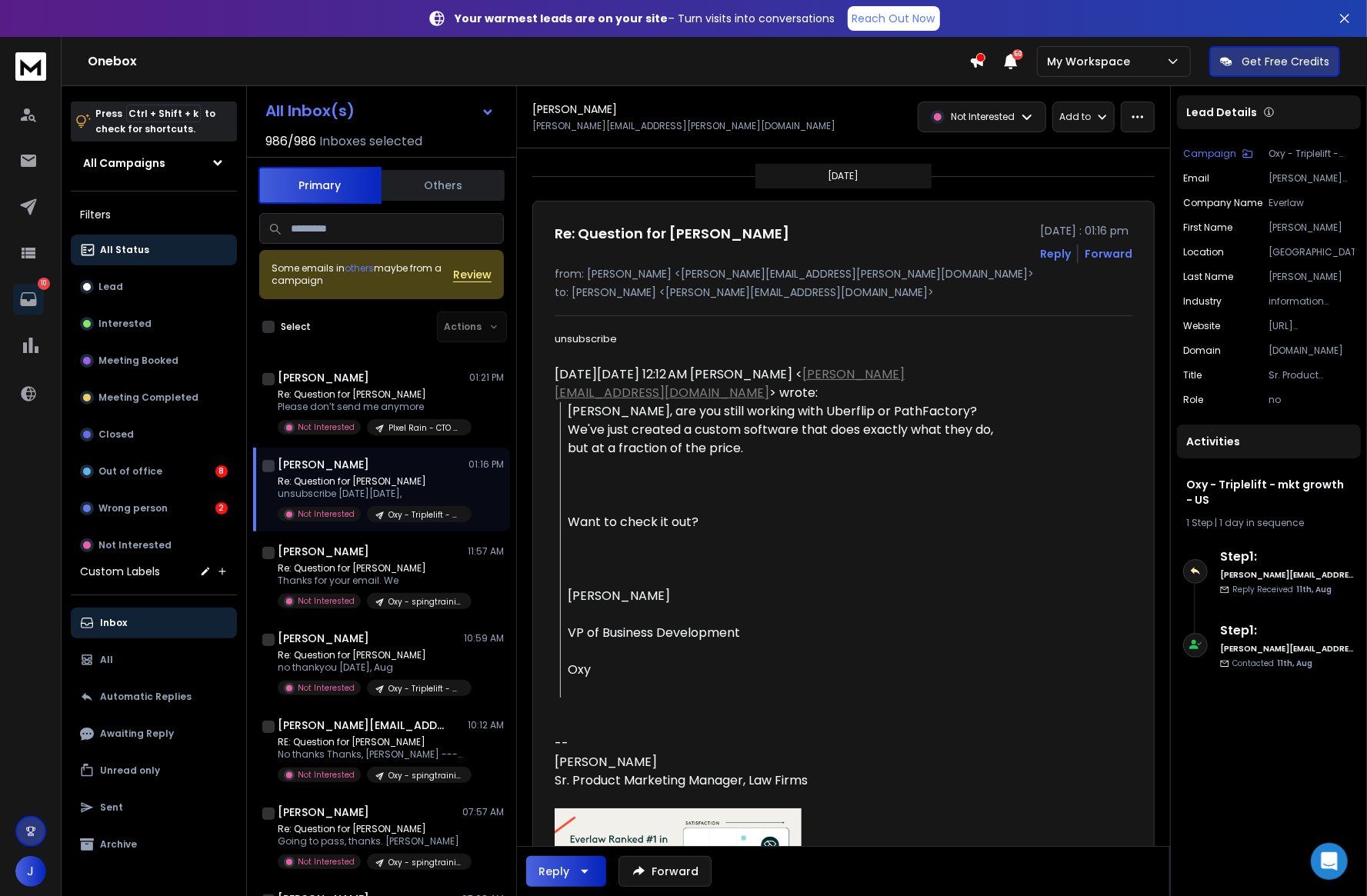
click at [1143, 120] on icon "button" at bounding box center [1137, 117] width 14 height 14
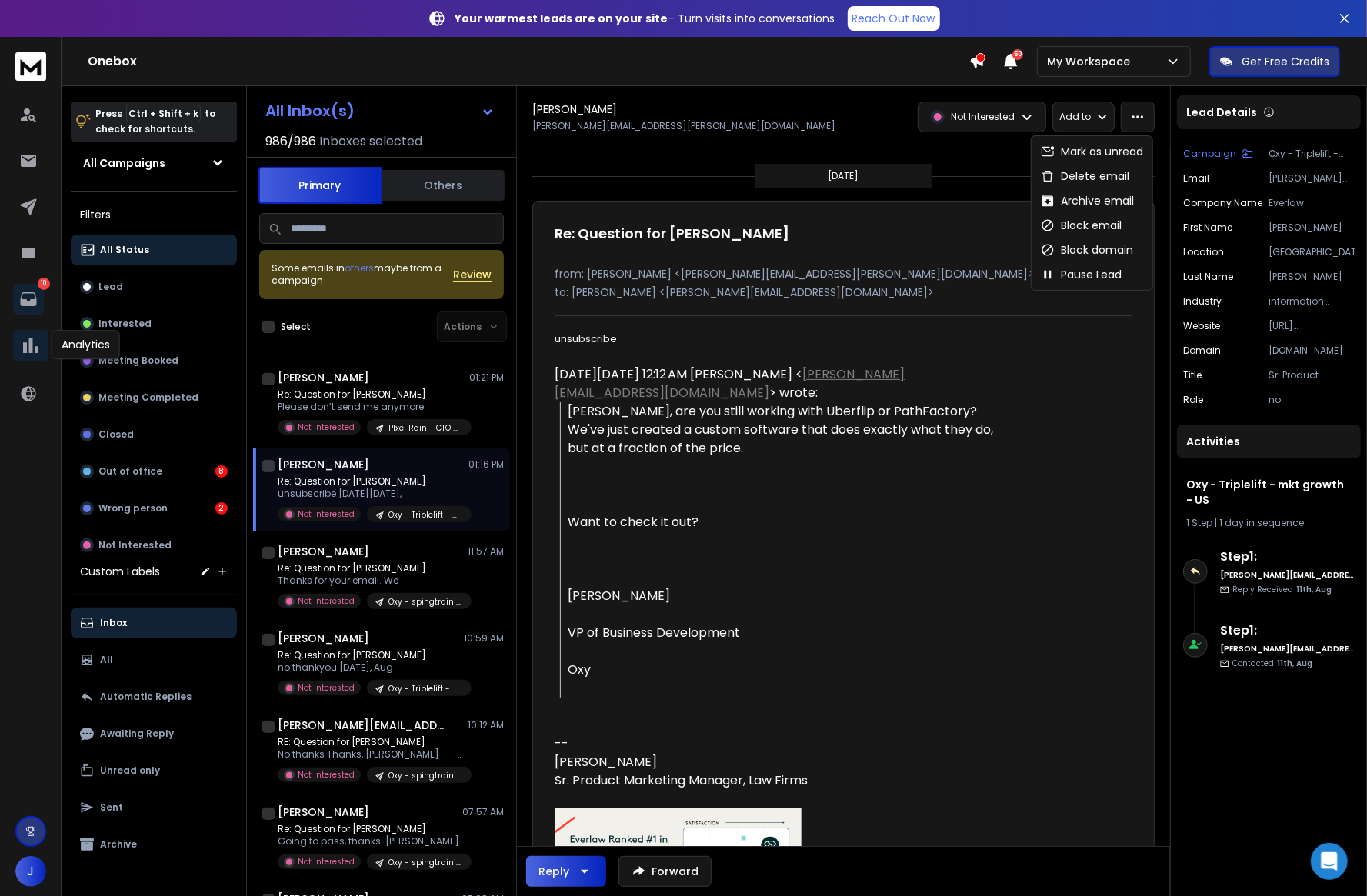
click at [32, 343] on icon at bounding box center [31, 345] width 16 height 16
